Goal: Navigation & Orientation: Find specific page/section

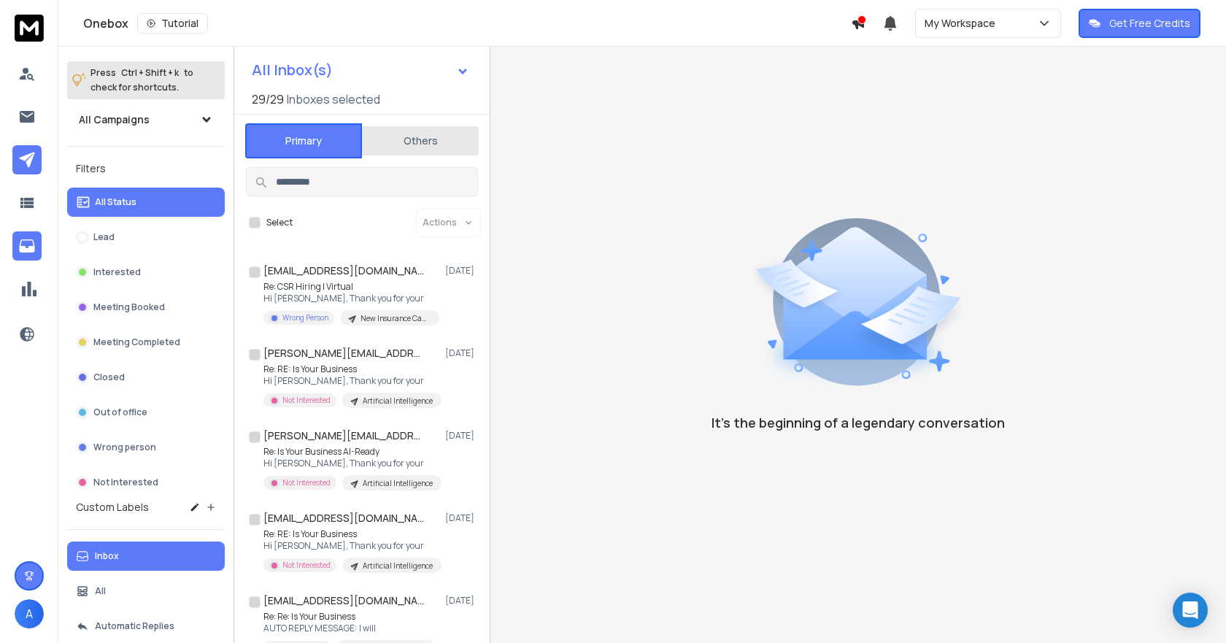
click at [34, 160] on icon at bounding box center [27, 160] width 18 height 18
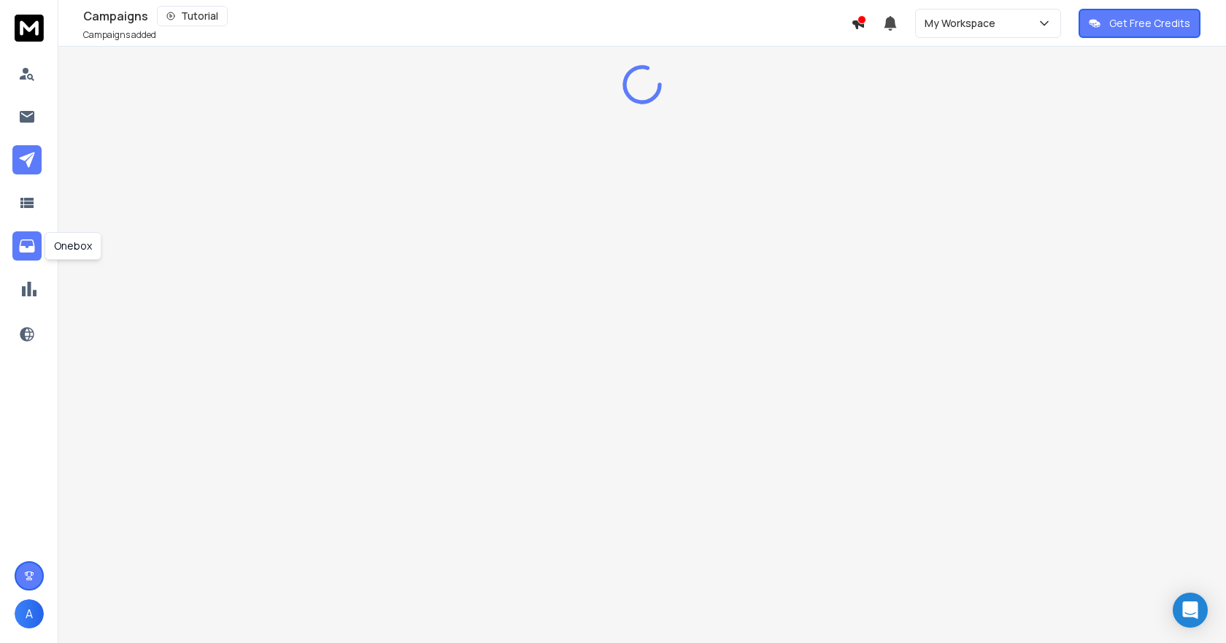
click at [28, 253] on icon at bounding box center [26, 245] width 15 height 13
